Goal: Navigation & Orientation: Find specific page/section

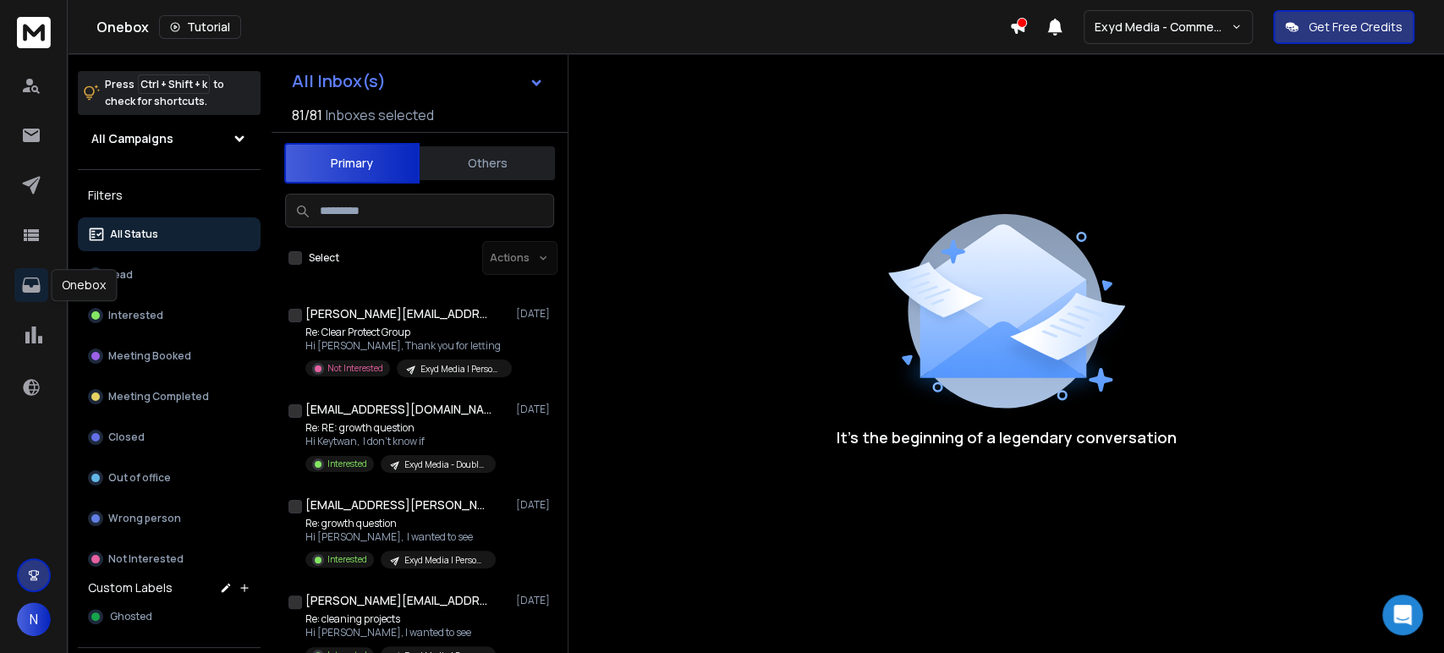
click at [466, 158] on button "Others" at bounding box center [487, 163] width 135 height 37
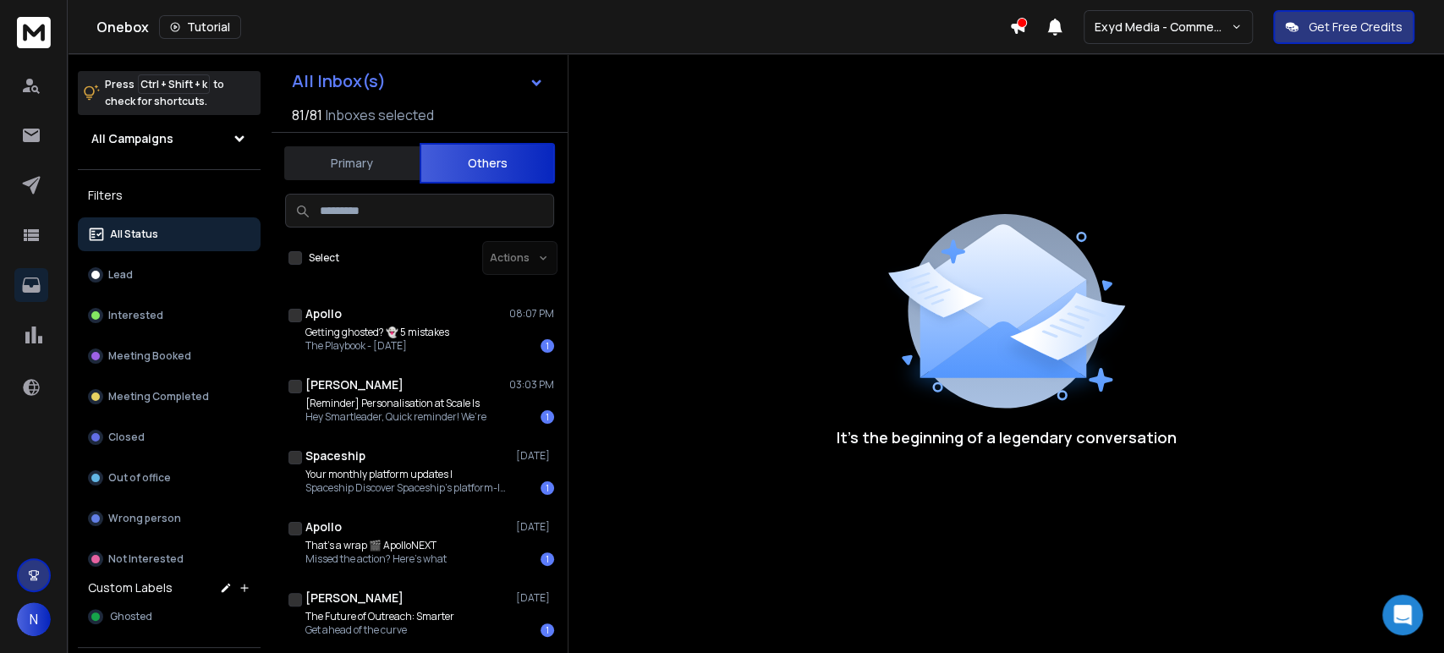
click at [354, 168] on button "Primary" at bounding box center [351, 163] width 135 height 37
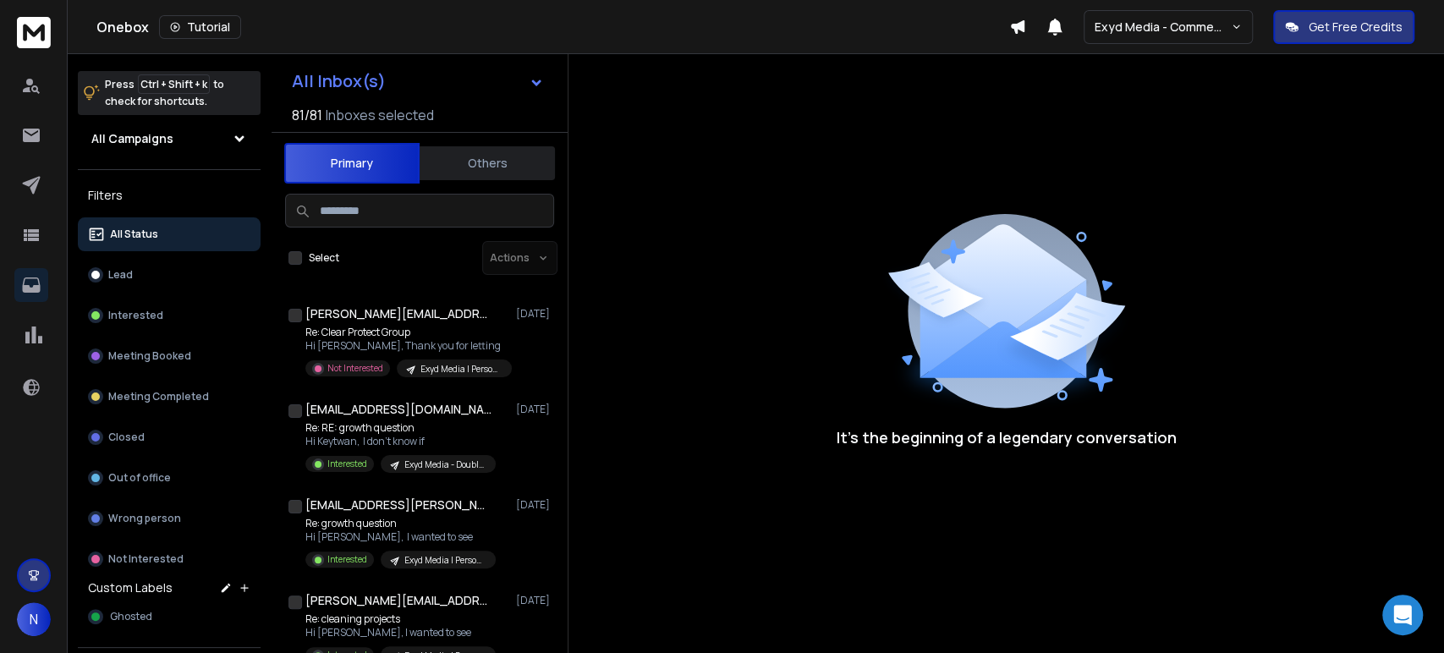
click at [532, 159] on button "Others" at bounding box center [487, 163] width 135 height 37
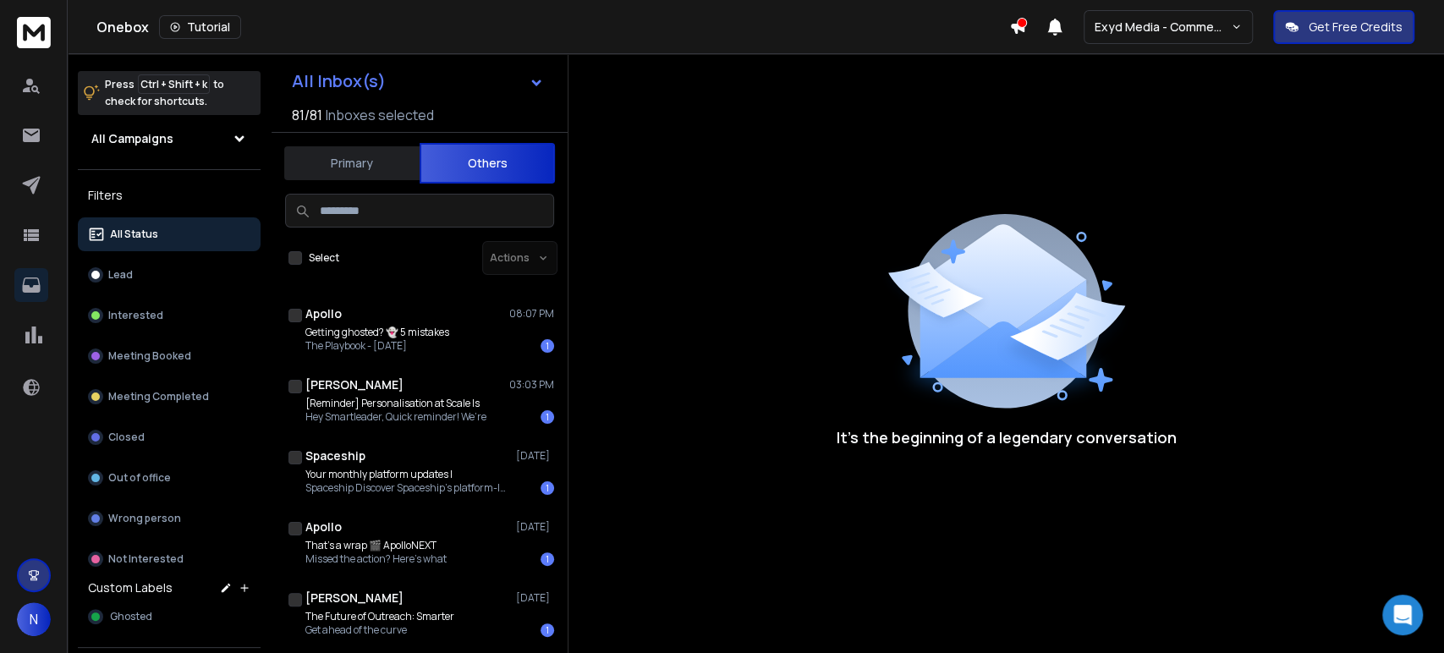
click at [356, 160] on button "Primary" at bounding box center [351, 163] width 135 height 37
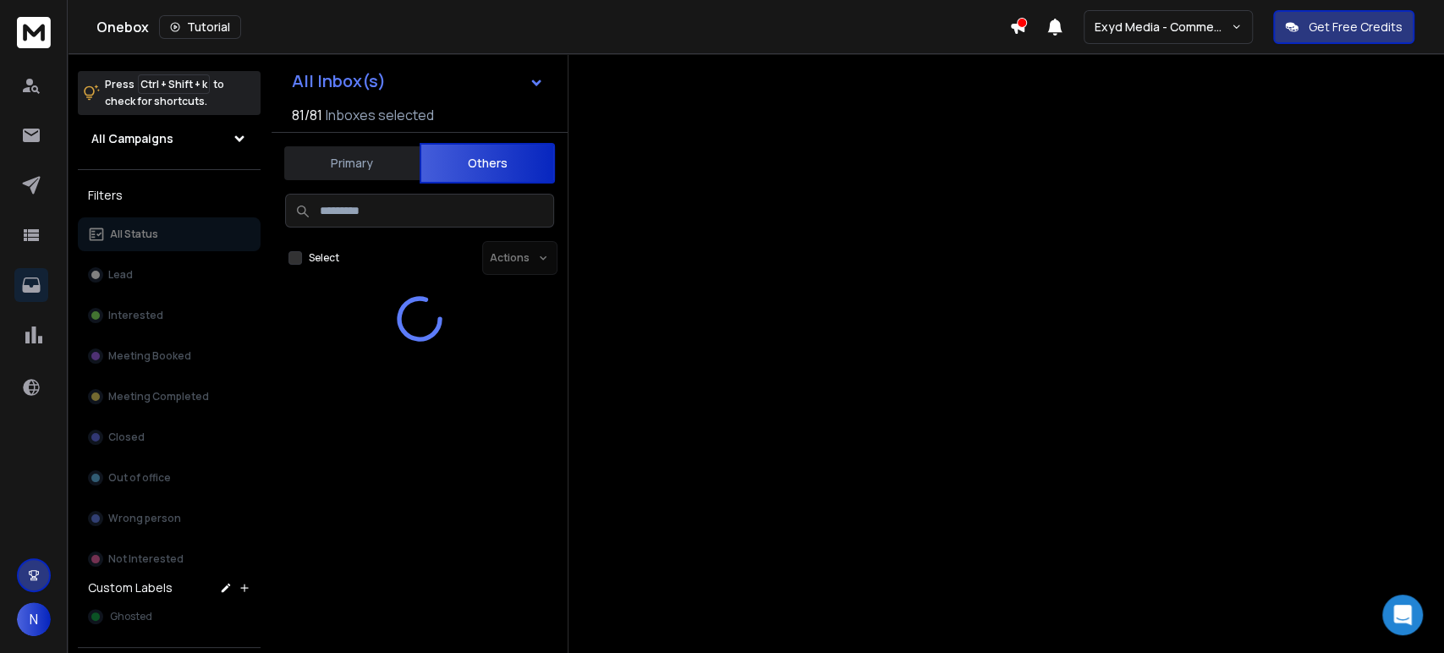
click at [447, 160] on button "Others" at bounding box center [487, 163] width 135 height 41
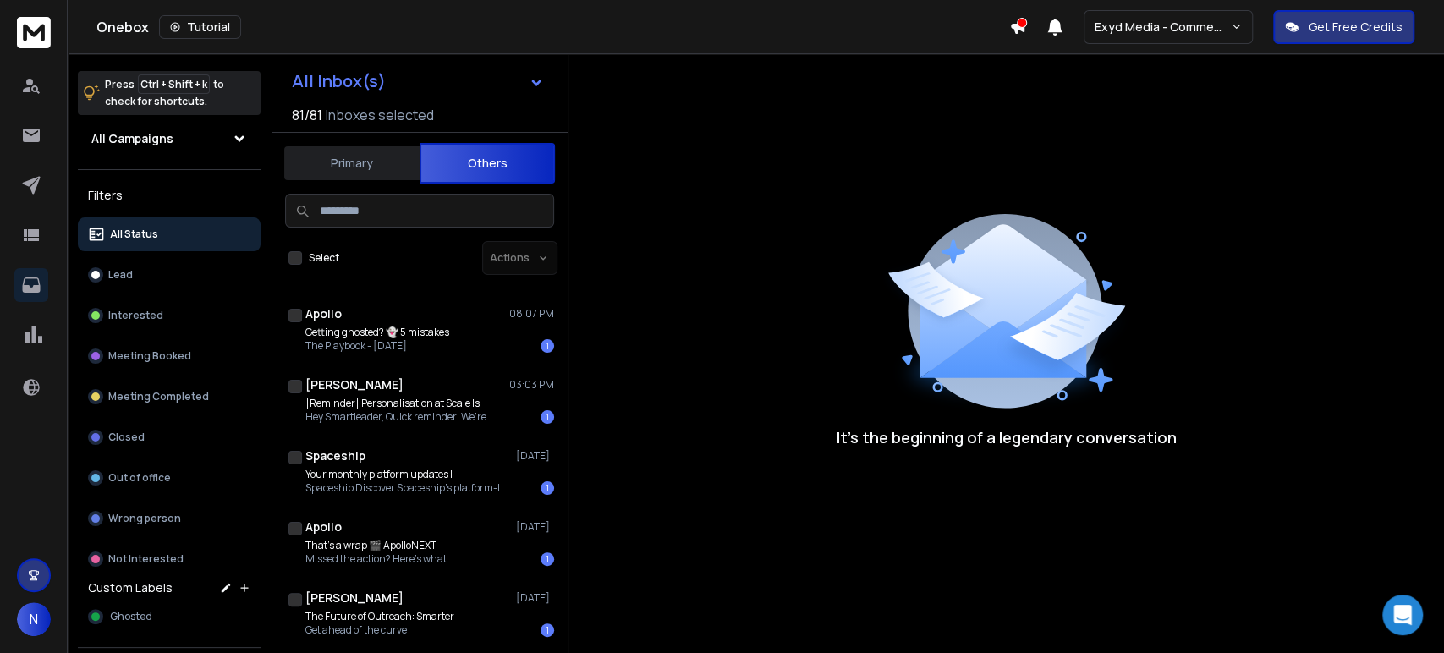
click at [332, 164] on button "Primary" at bounding box center [351, 163] width 135 height 37
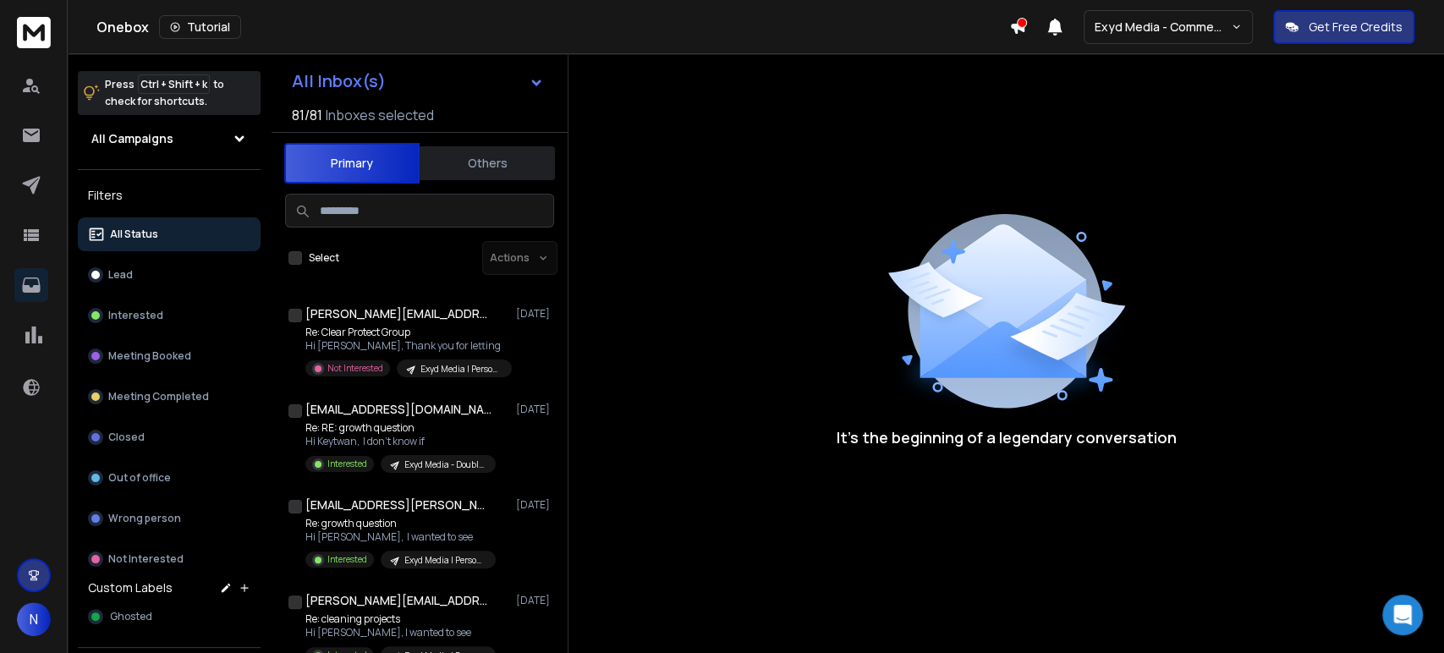
click at [439, 167] on button "Others" at bounding box center [487, 163] width 135 height 37
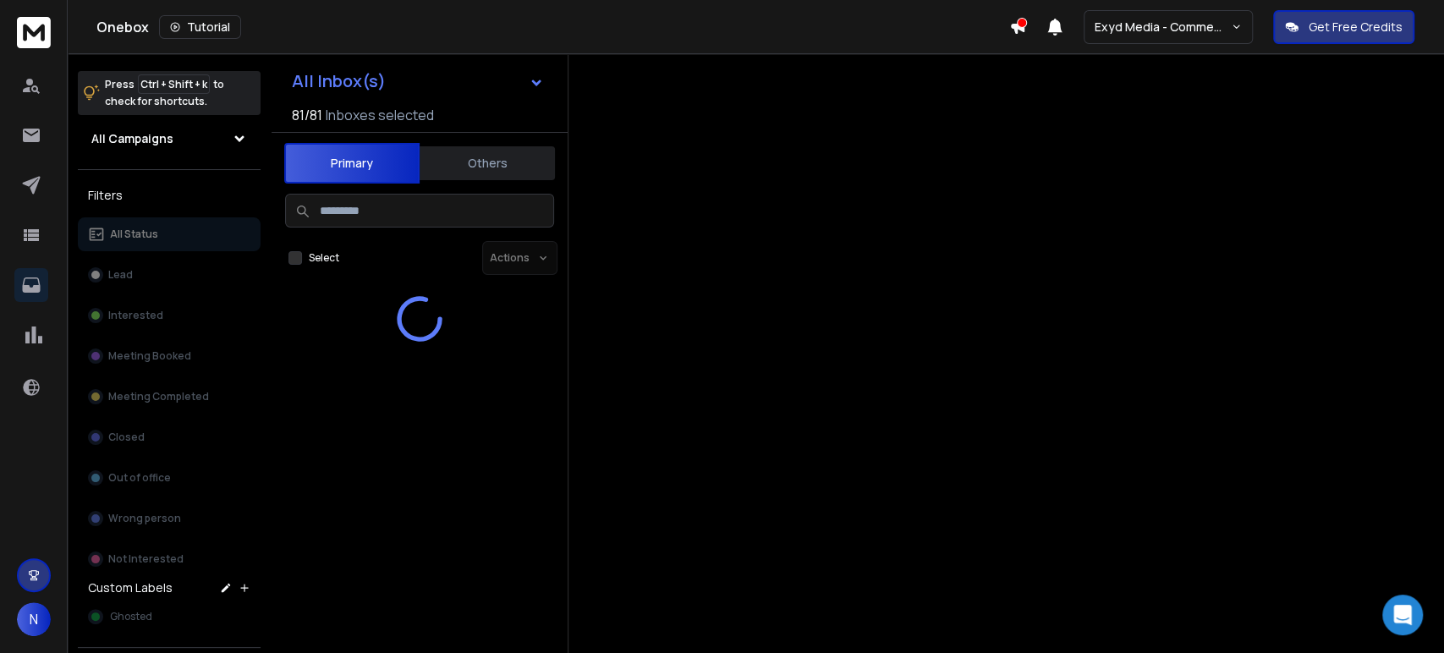
click at [392, 164] on button "Primary" at bounding box center [351, 163] width 135 height 41
